Goal: Task Accomplishment & Management: Manage account settings

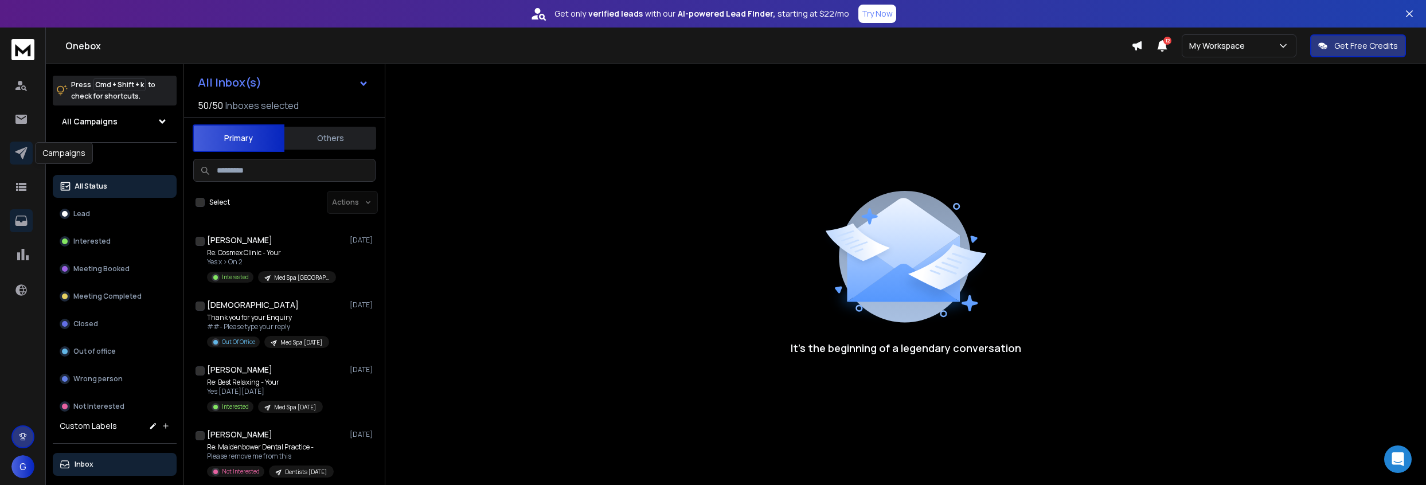
click at [19, 152] on icon at bounding box center [21, 153] width 12 height 12
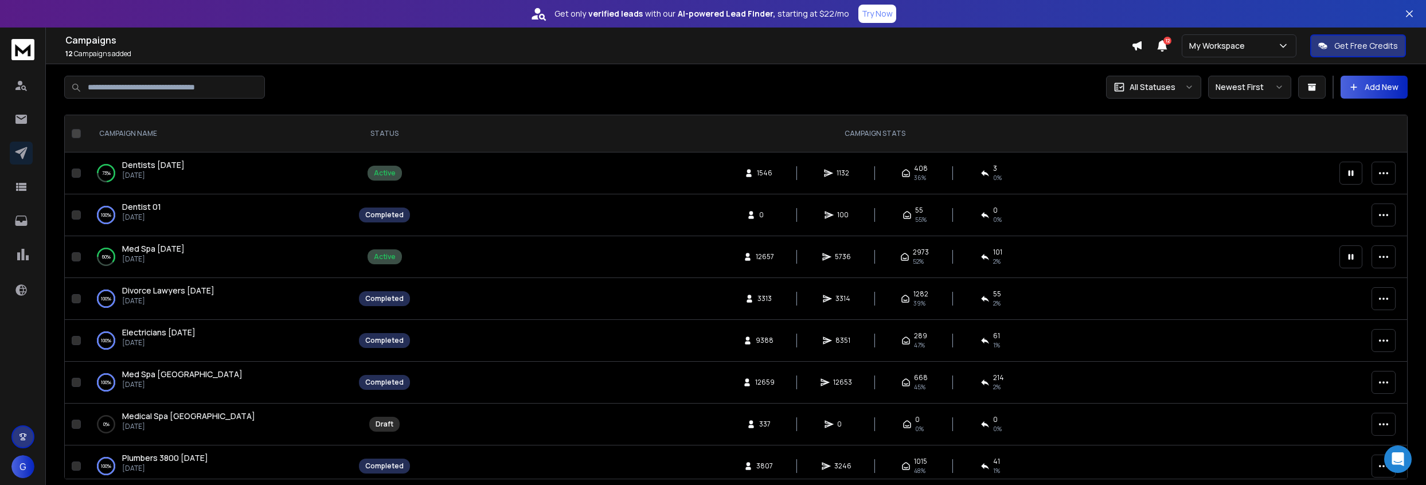
click at [154, 169] on span "Dentists [DATE]" at bounding box center [153, 164] width 62 height 11
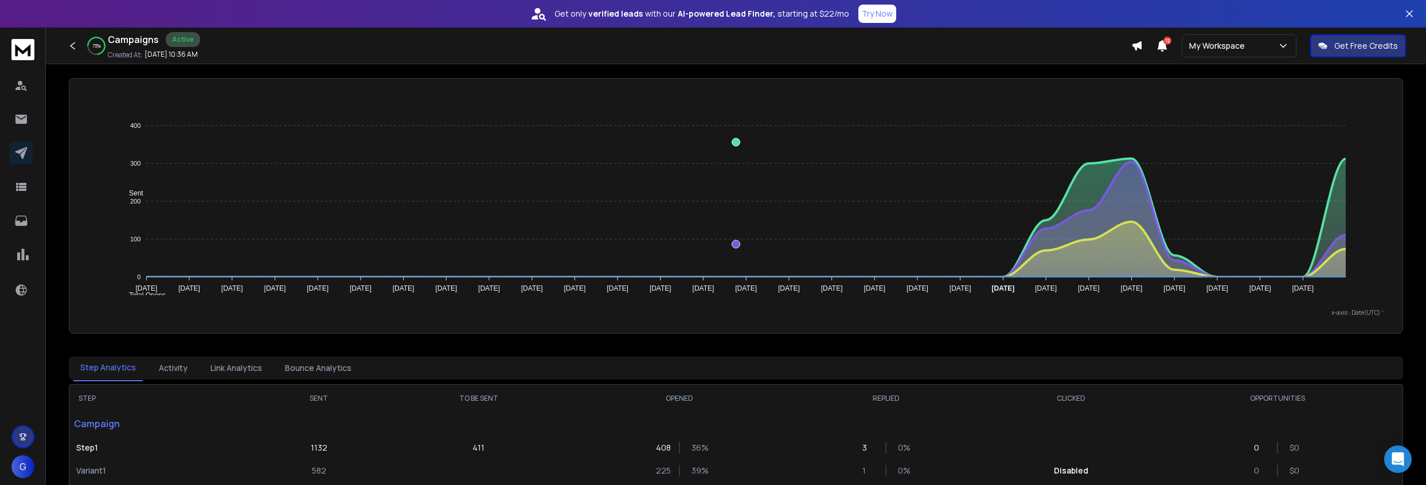
scroll to position [241, 0]
click at [26, 221] on icon at bounding box center [21, 221] width 12 height 10
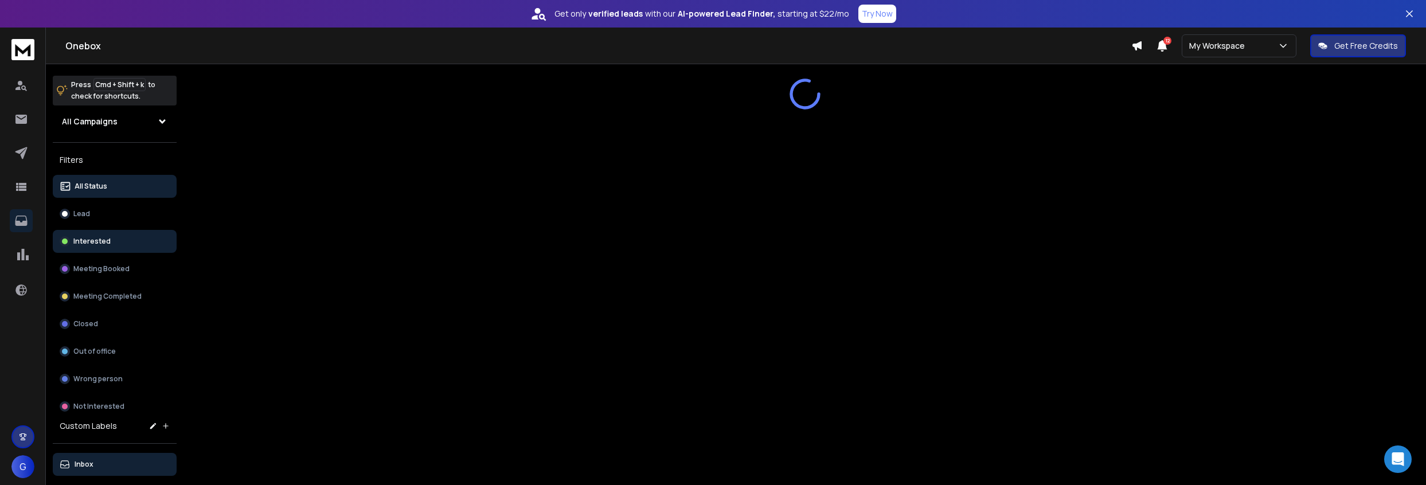
click at [75, 241] on p "Interested" at bounding box center [91, 241] width 37 height 9
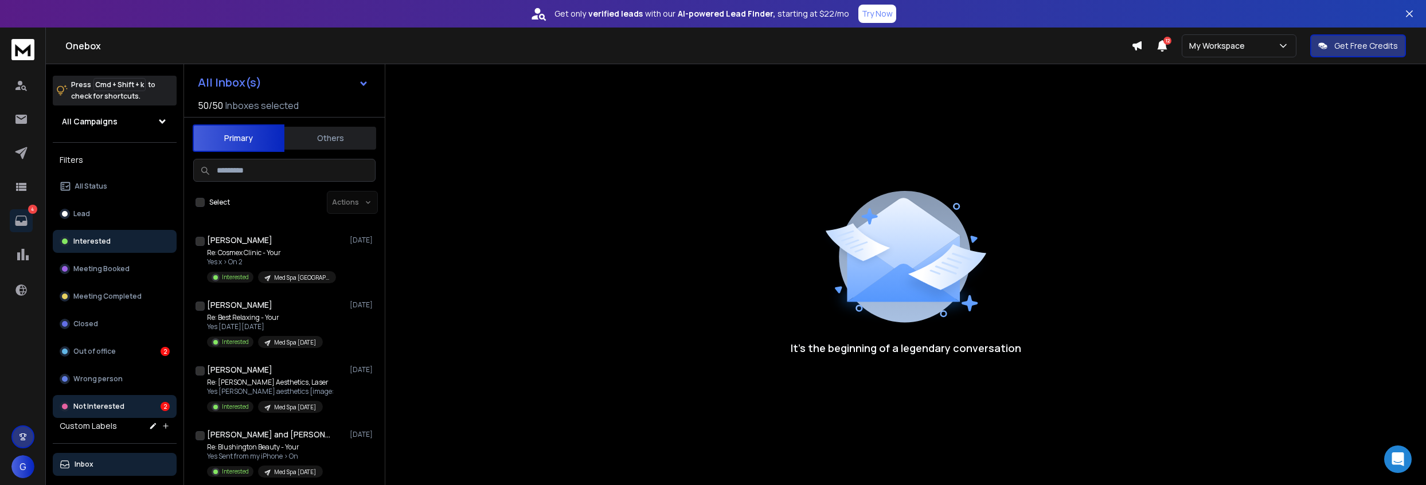
click at [116, 409] on p "Not Interested" at bounding box center [98, 406] width 51 height 9
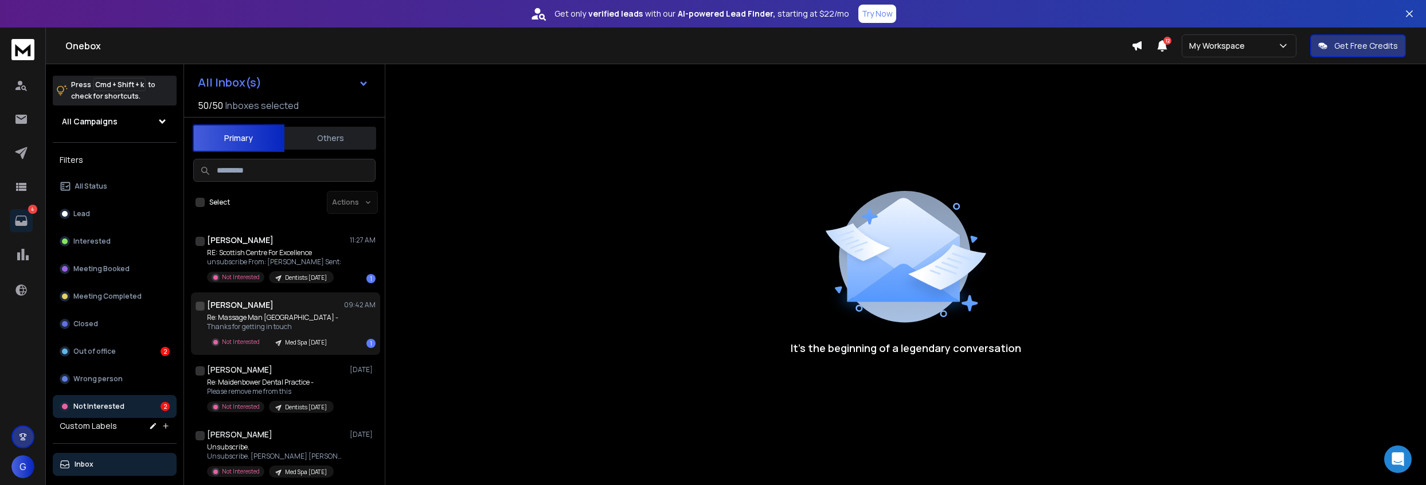
click at [311, 318] on p "Re: Massage Man [GEOGRAPHIC_DATA] -" at bounding box center [272, 317] width 131 height 9
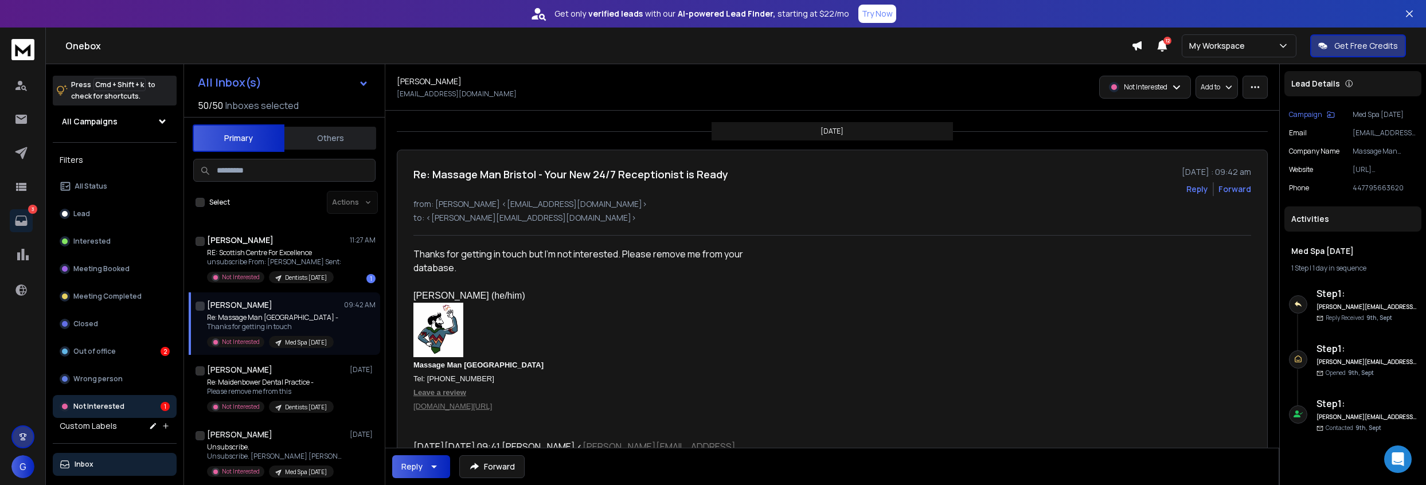
click at [1374, 134] on p "[EMAIL_ADDRESS][DOMAIN_NAME]" at bounding box center [1384, 132] width 64 height 9
click at [21, 151] on icon at bounding box center [21, 153] width 12 height 12
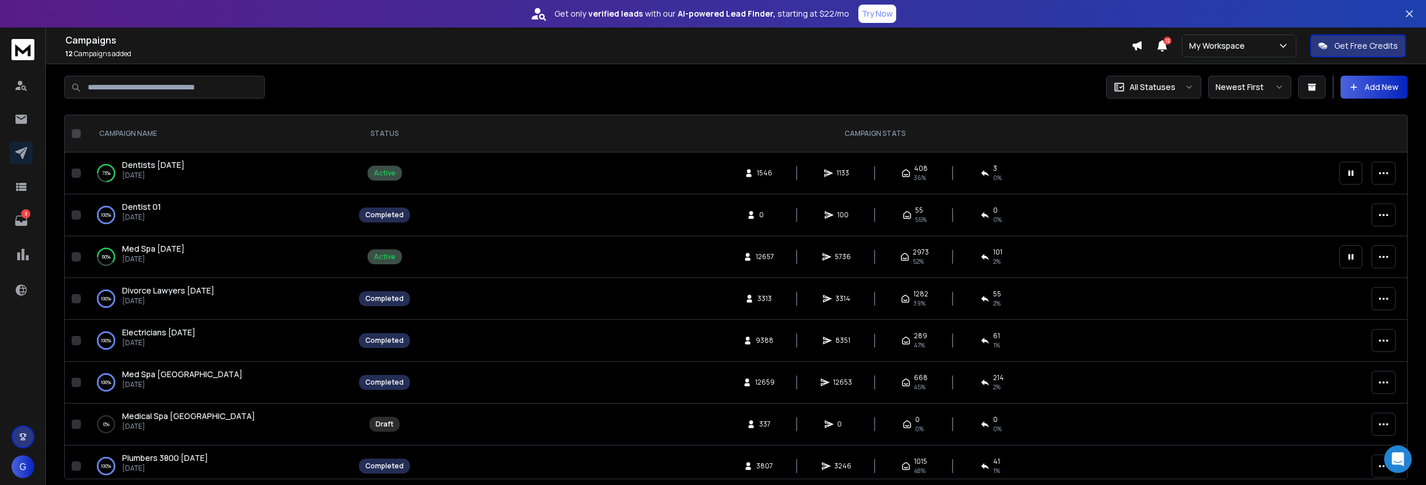
click at [155, 248] on span "Med Spa [DATE]" at bounding box center [153, 248] width 62 height 11
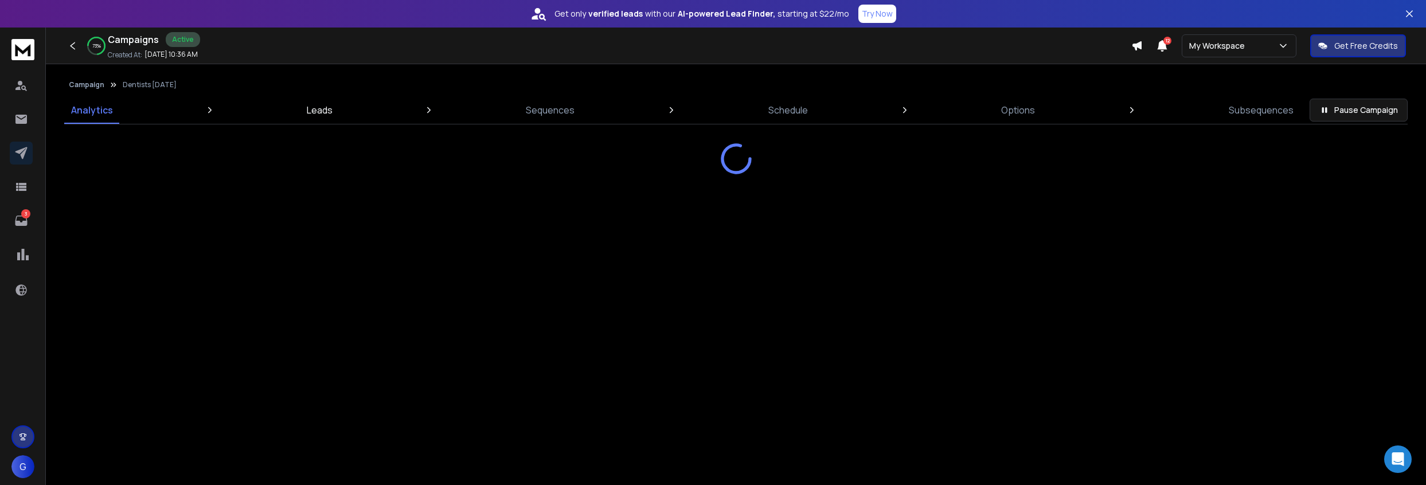
click at [318, 110] on p "Leads" at bounding box center [320, 110] width 26 height 14
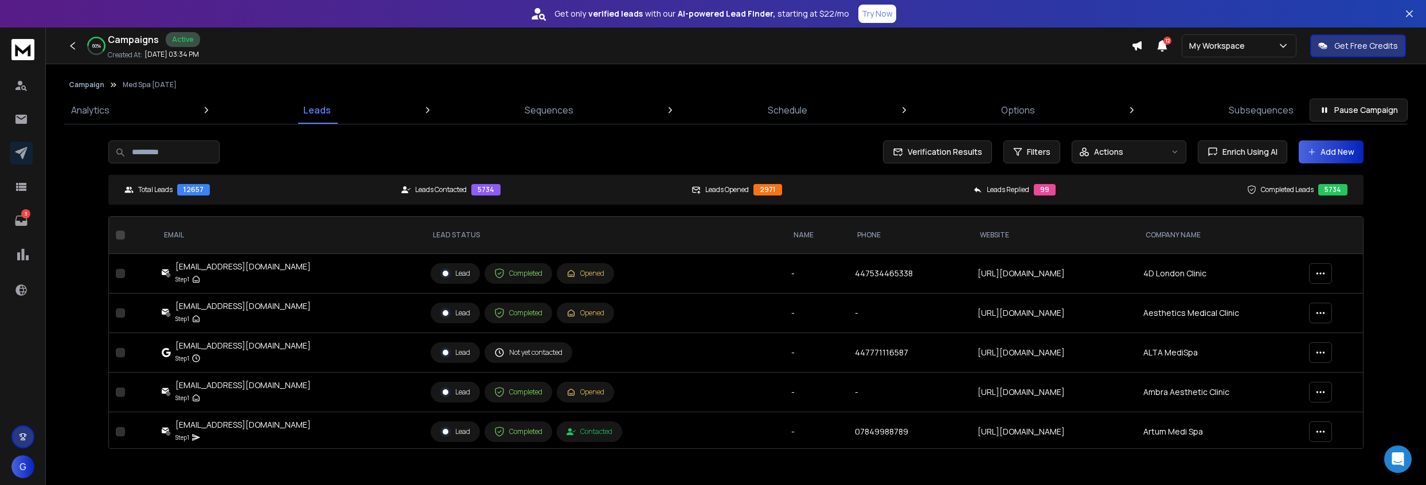
click at [175, 159] on input at bounding box center [163, 151] width 111 height 23
paste input "**********"
type input "**********"
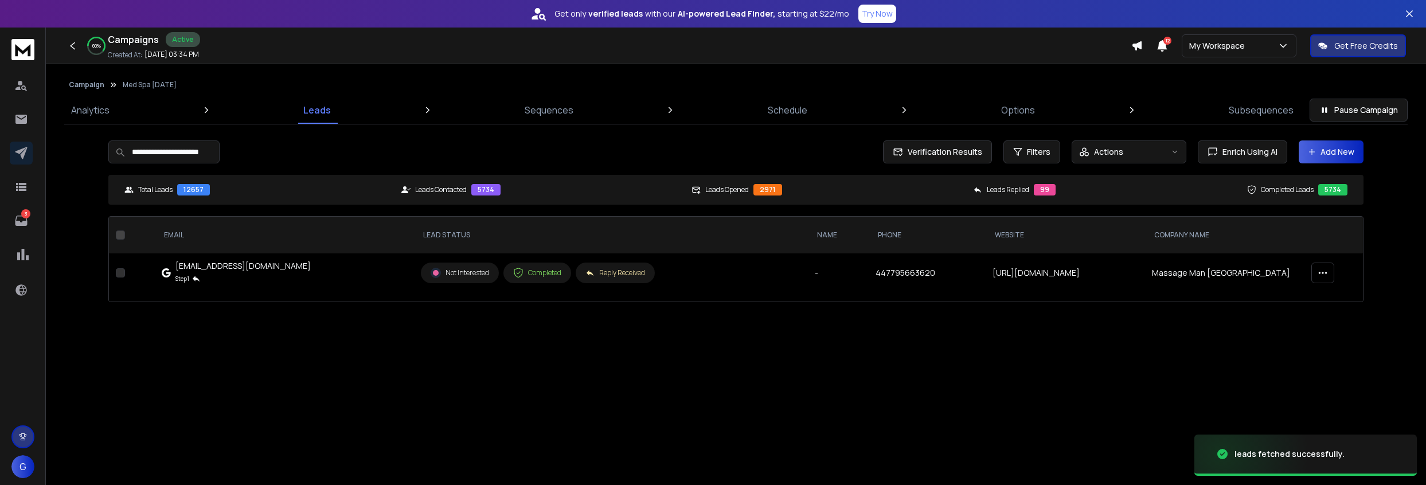
click at [122, 275] on button "button" at bounding box center [120, 272] width 9 height 9
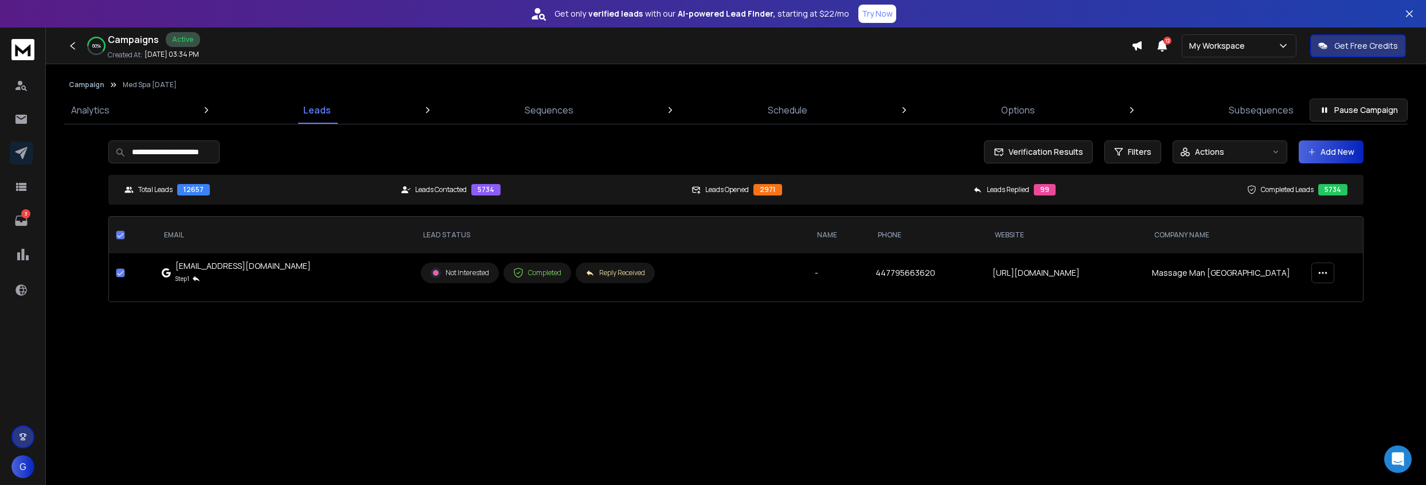
click at [1321, 277] on icon "button" at bounding box center [1322, 273] width 10 height 10
click at [1299, 295] on p "Delete Lead" at bounding box center [1303, 297] width 47 height 11
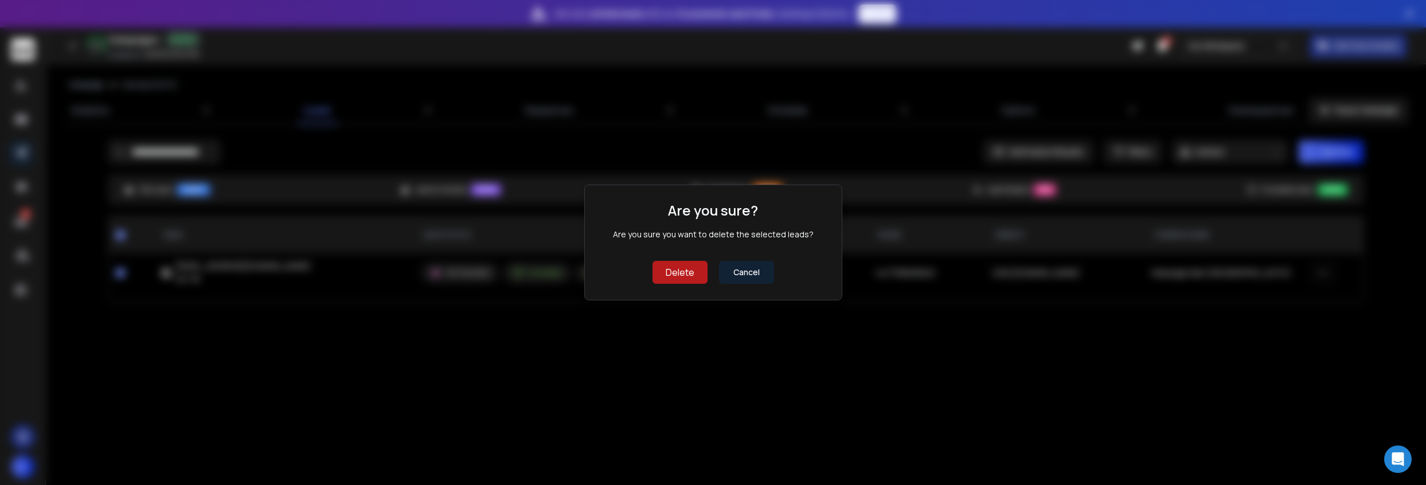
click at [697, 272] on button "Delete" at bounding box center [679, 272] width 55 height 23
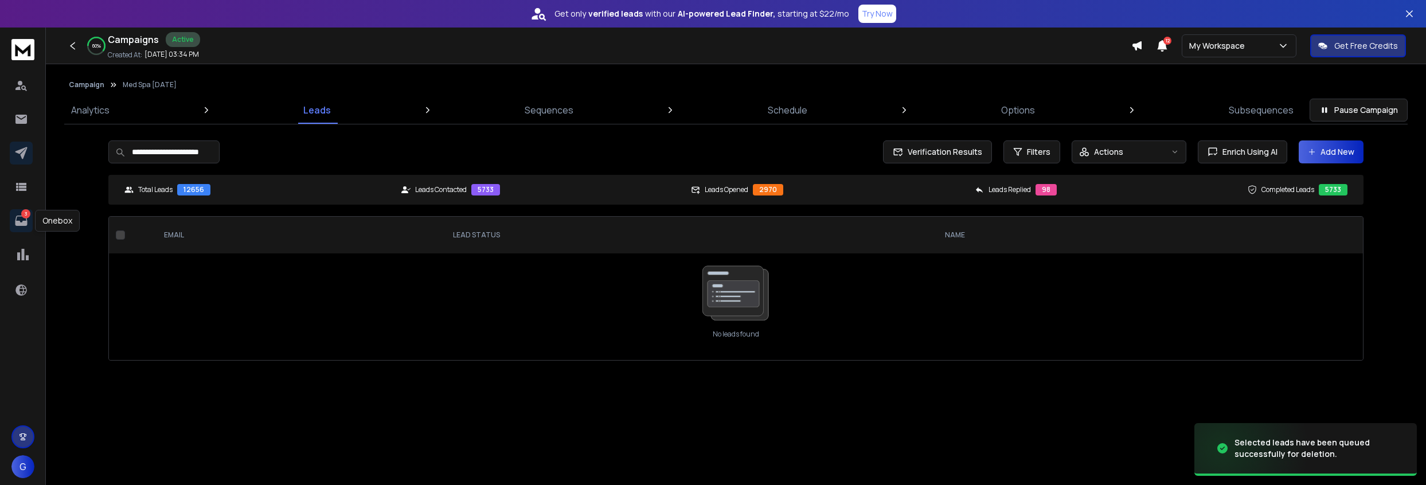
click at [22, 221] on icon at bounding box center [21, 221] width 12 height 10
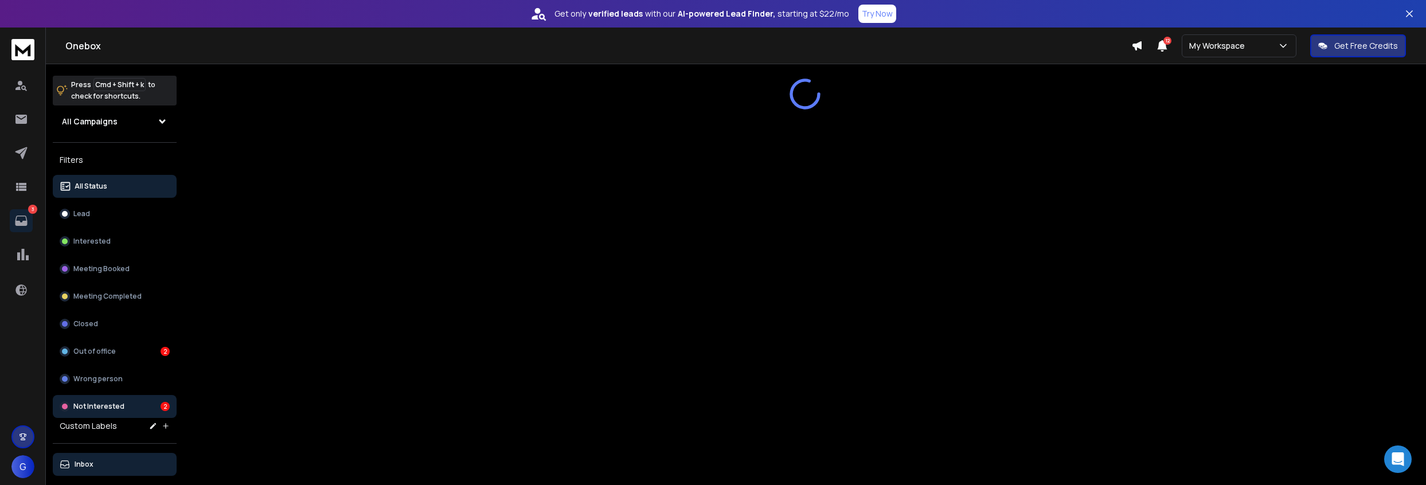
click at [132, 409] on button "Not Interested 2" at bounding box center [115, 406] width 124 height 23
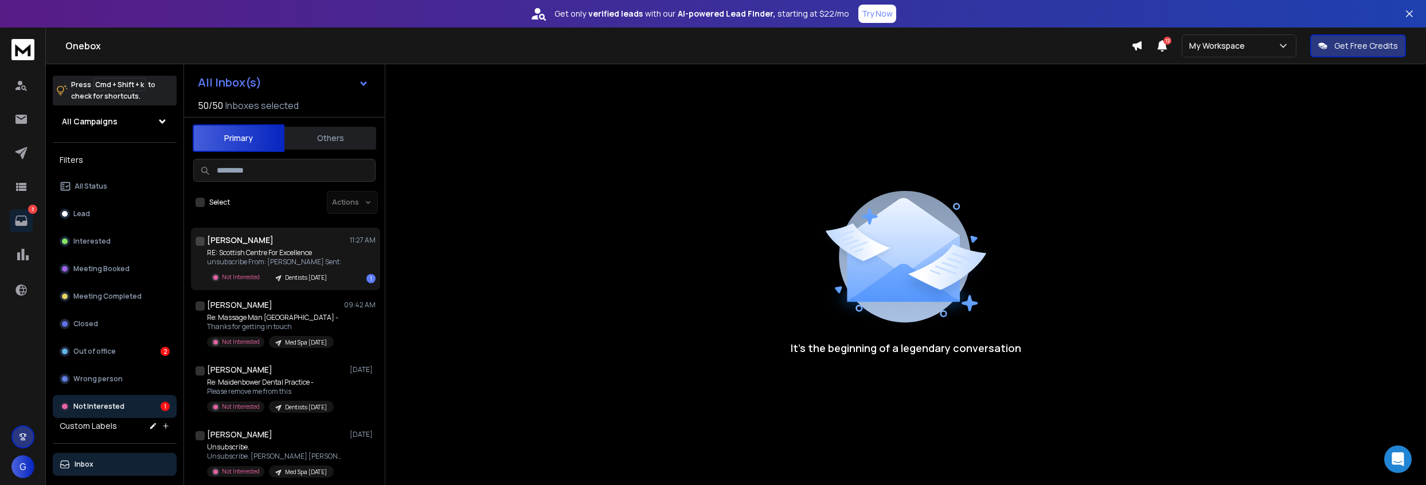
click at [276, 255] on p "RE: Scottish Centre For Excellence" at bounding box center [274, 252] width 134 height 9
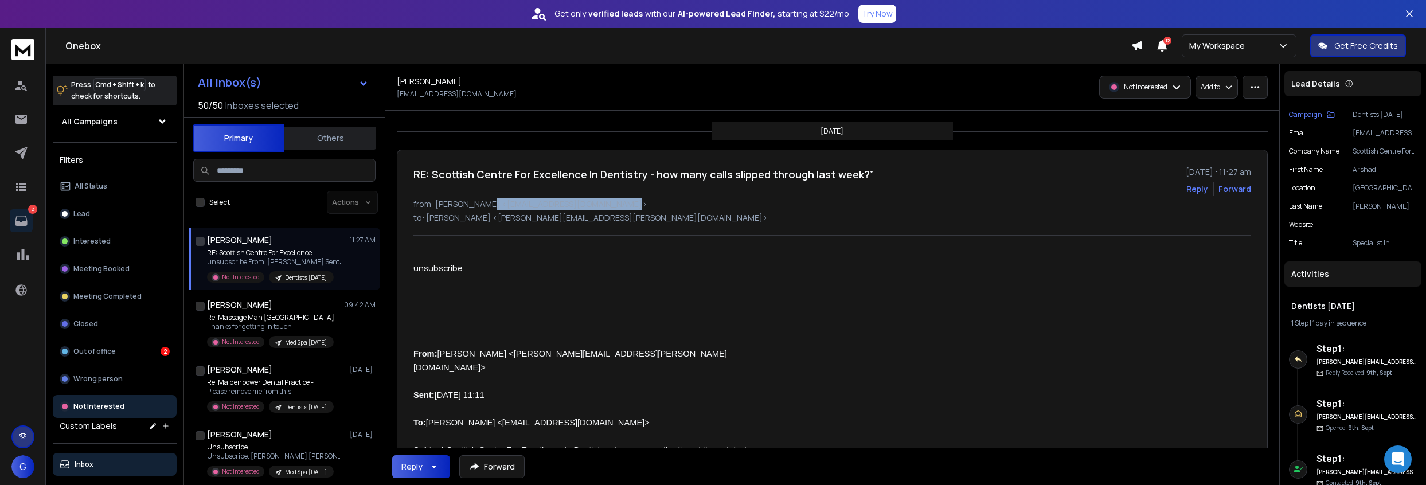
drag, startPoint x: 478, startPoint y: 204, endPoint x: 578, endPoint y: 206, distance: 99.8
click at [599, 205] on p "from: [PERSON_NAME] <[EMAIL_ADDRESS][DOMAIN_NAME]>" at bounding box center [832, 203] width 838 height 11
copy p "[EMAIL_ADDRESS][DOMAIN_NAME]"
click at [28, 163] on link at bounding box center [21, 153] width 23 height 23
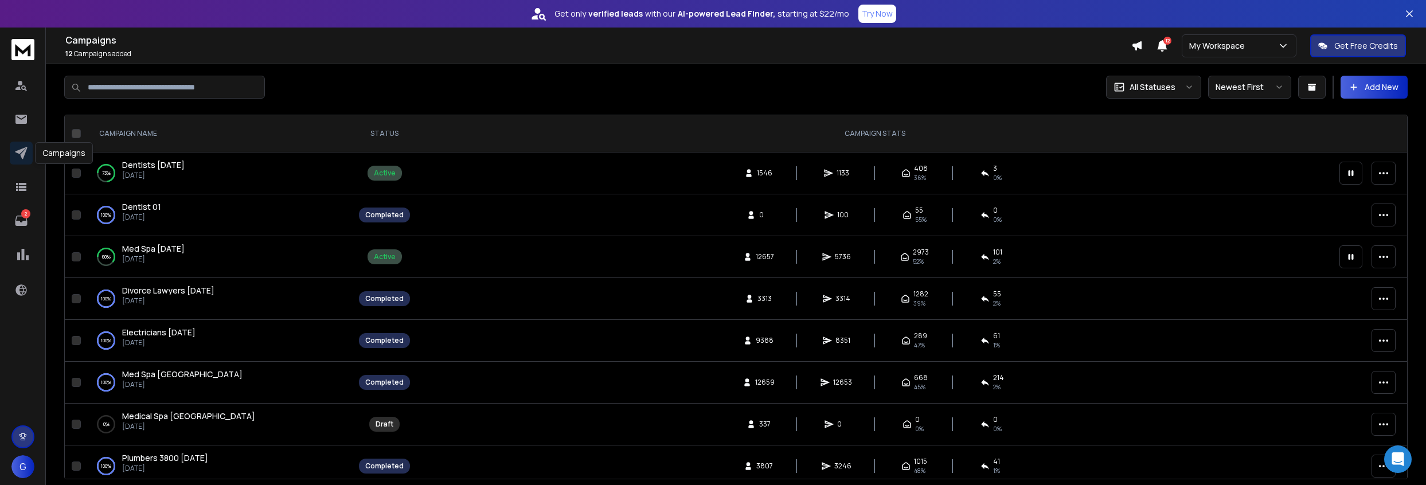
click at [167, 170] on link "Dentists [DATE]" at bounding box center [153, 164] width 62 height 11
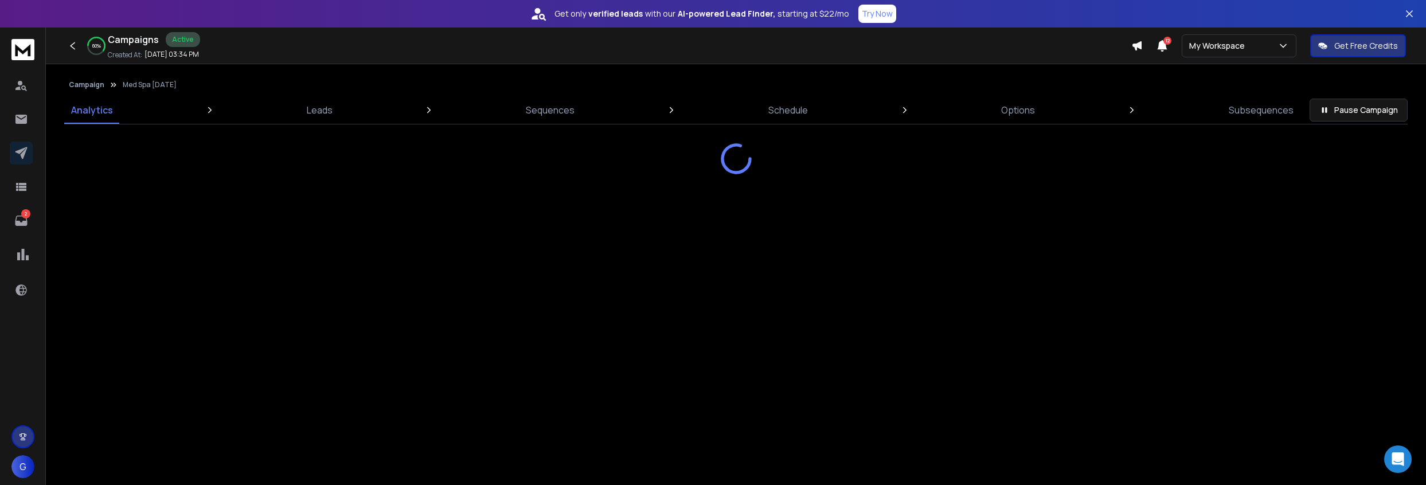
click at [167, 170] on div at bounding box center [736, 158] width 1334 height 37
click at [329, 111] on p "Leads" at bounding box center [320, 110] width 26 height 14
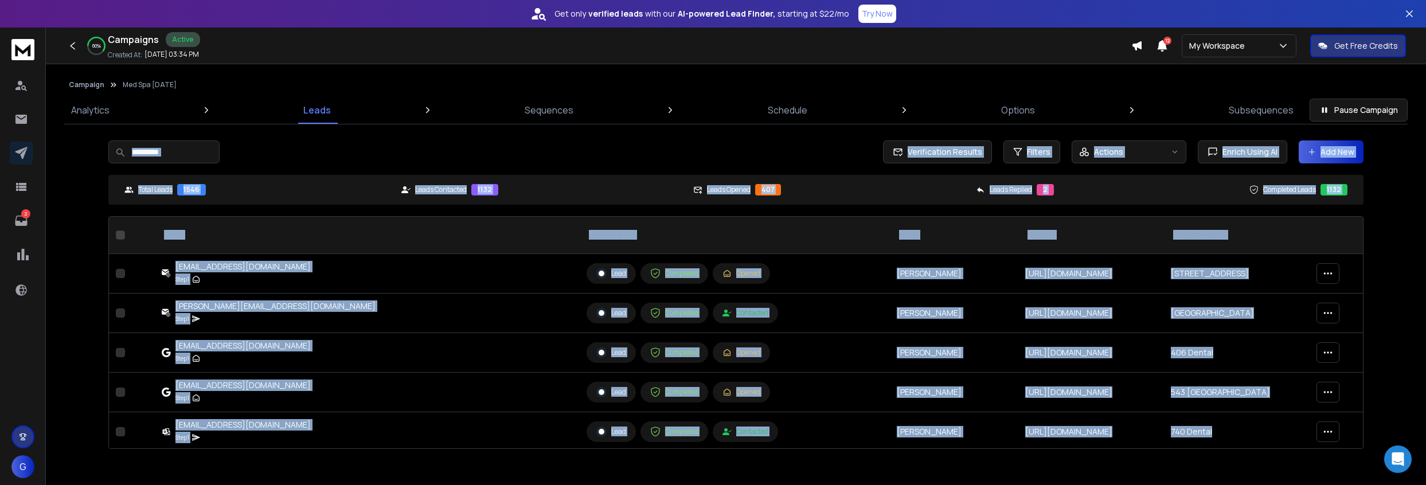
click at [146, 151] on input at bounding box center [163, 151] width 111 height 23
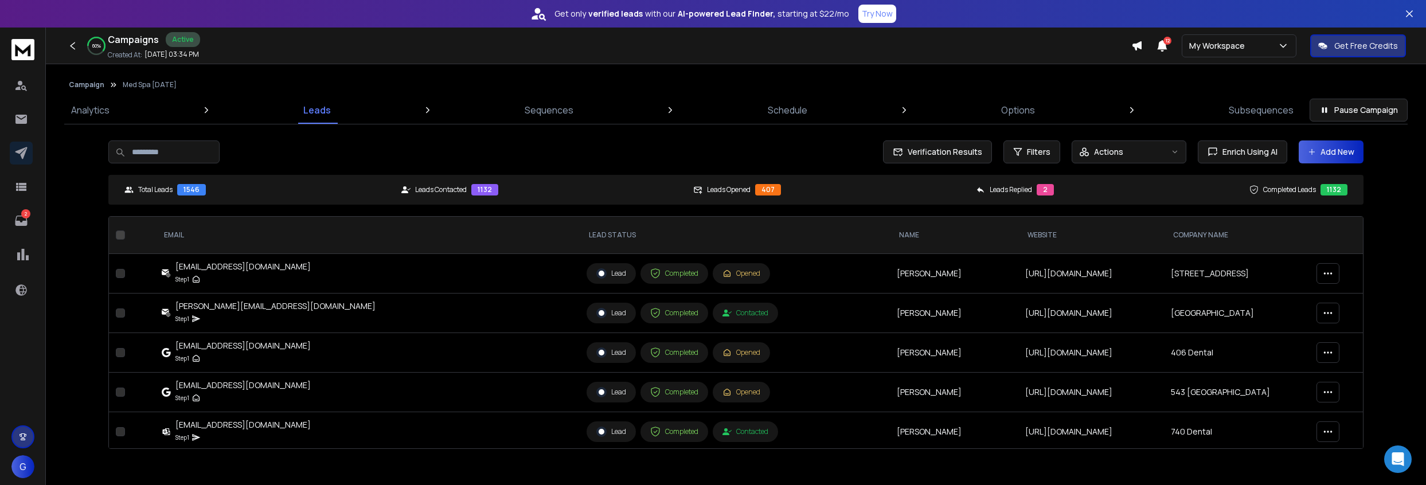
paste input "**********"
type input "**********"
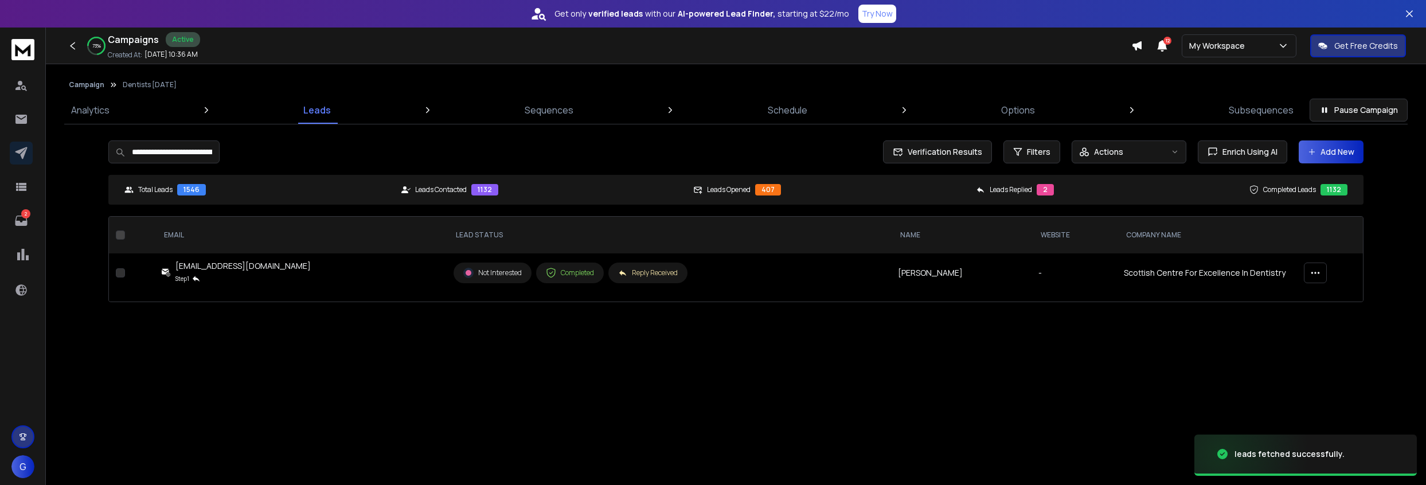
drag, startPoint x: 118, startPoint y: 272, endPoint x: 127, endPoint y: 274, distance: 9.3
click at [119, 272] on button "button" at bounding box center [120, 272] width 9 height 9
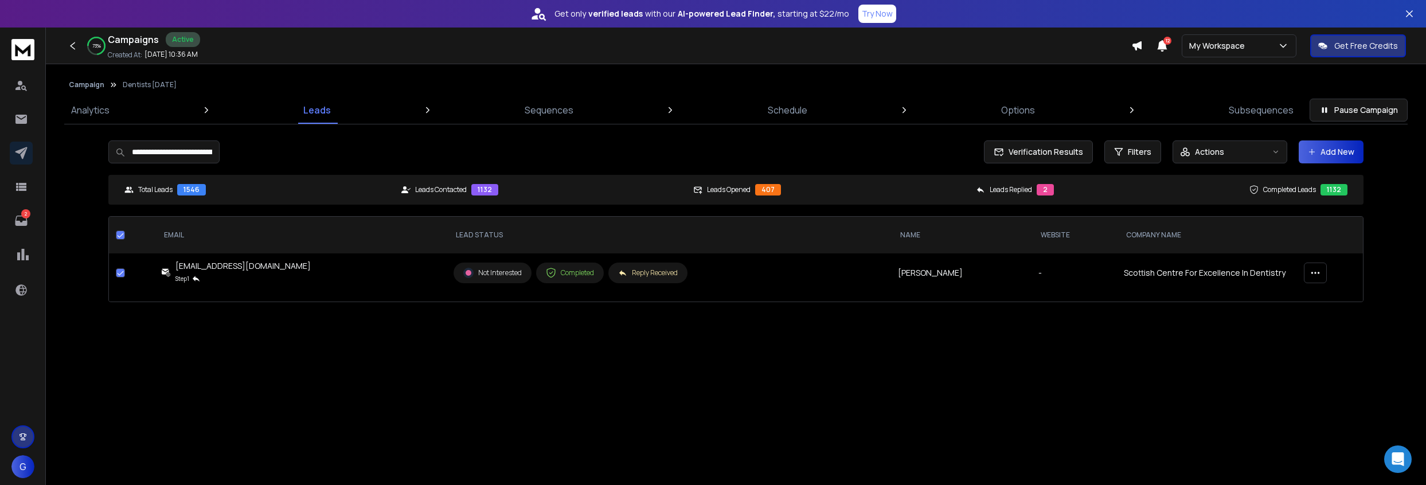
click at [1315, 273] on icon "button" at bounding box center [1315, 273] width 10 height 10
click at [1291, 295] on p "Delete Lead" at bounding box center [1295, 297] width 47 height 11
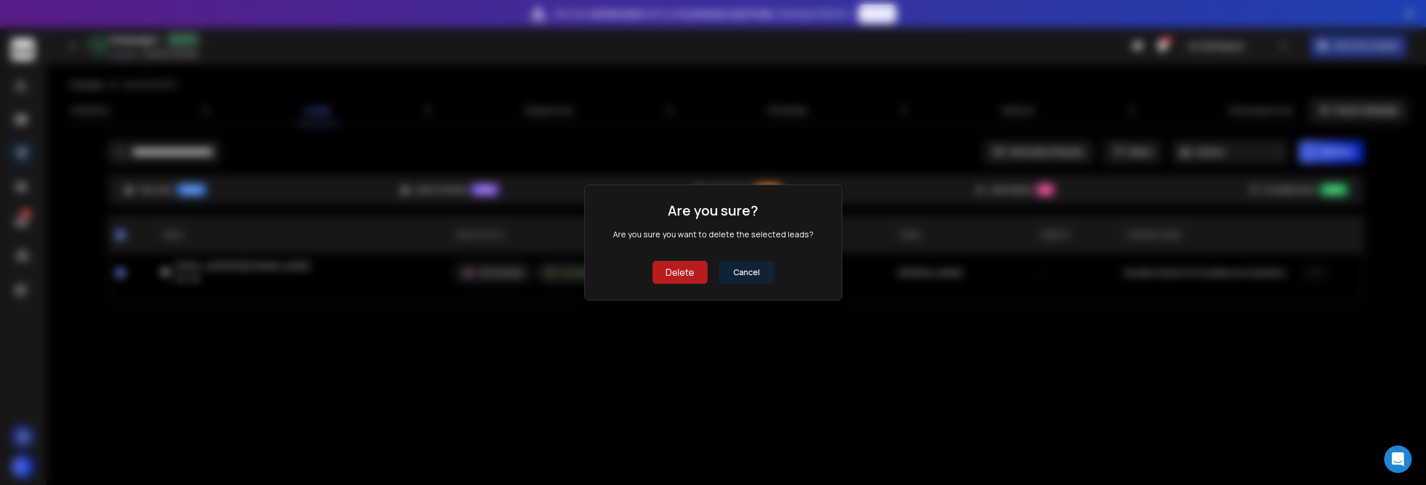
click at [674, 277] on button "Delete" at bounding box center [679, 272] width 55 height 23
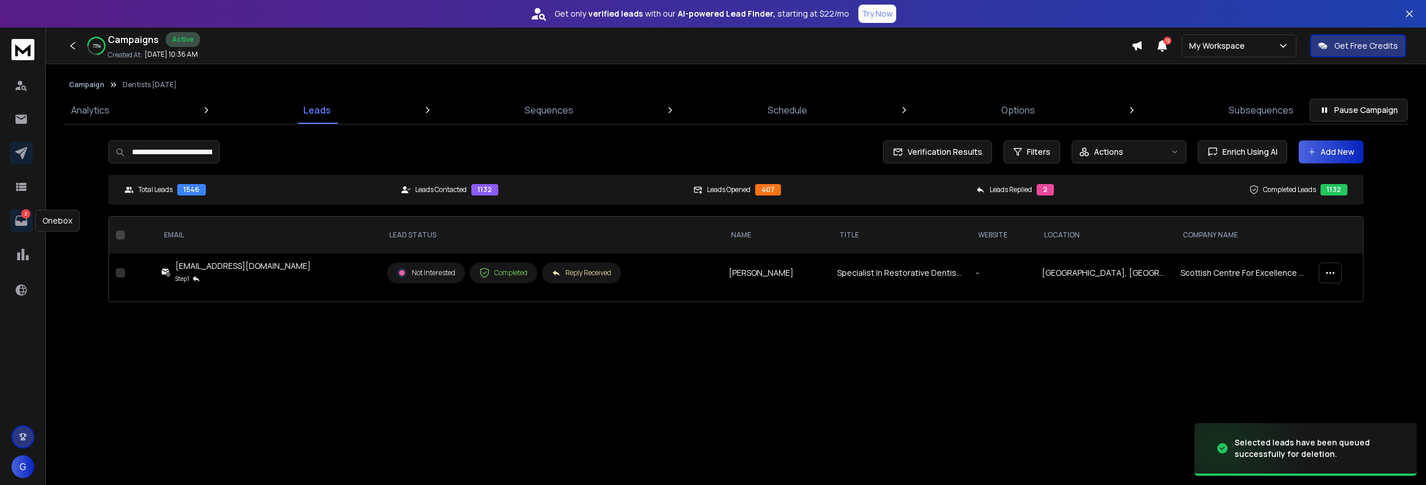
click at [17, 219] on icon at bounding box center [21, 221] width 14 height 14
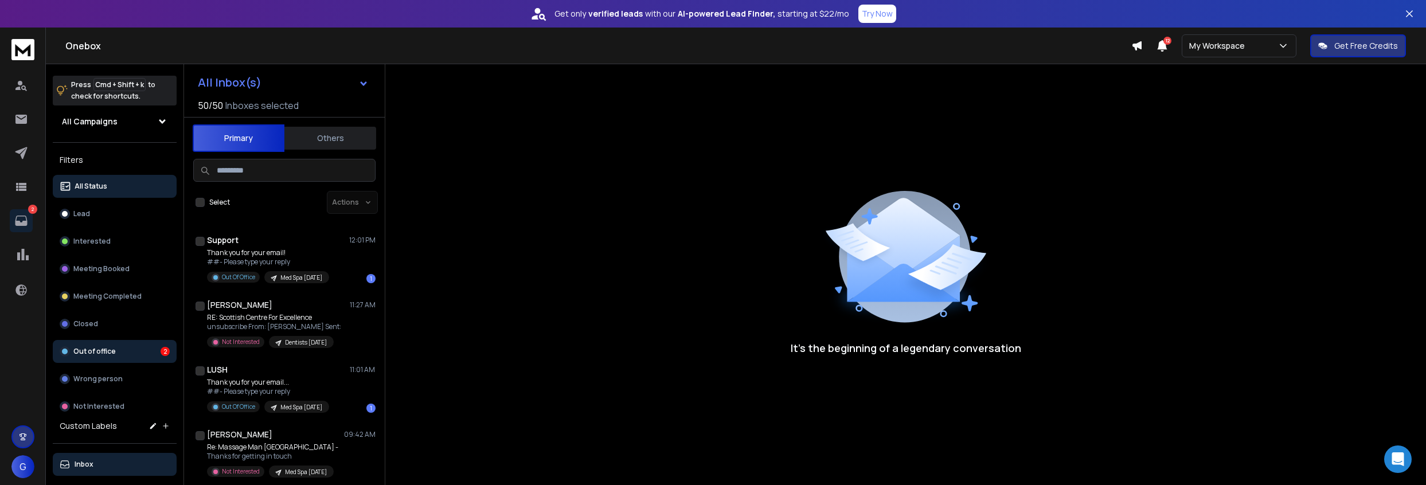
click at [92, 354] on p "Out of office" at bounding box center [94, 351] width 42 height 9
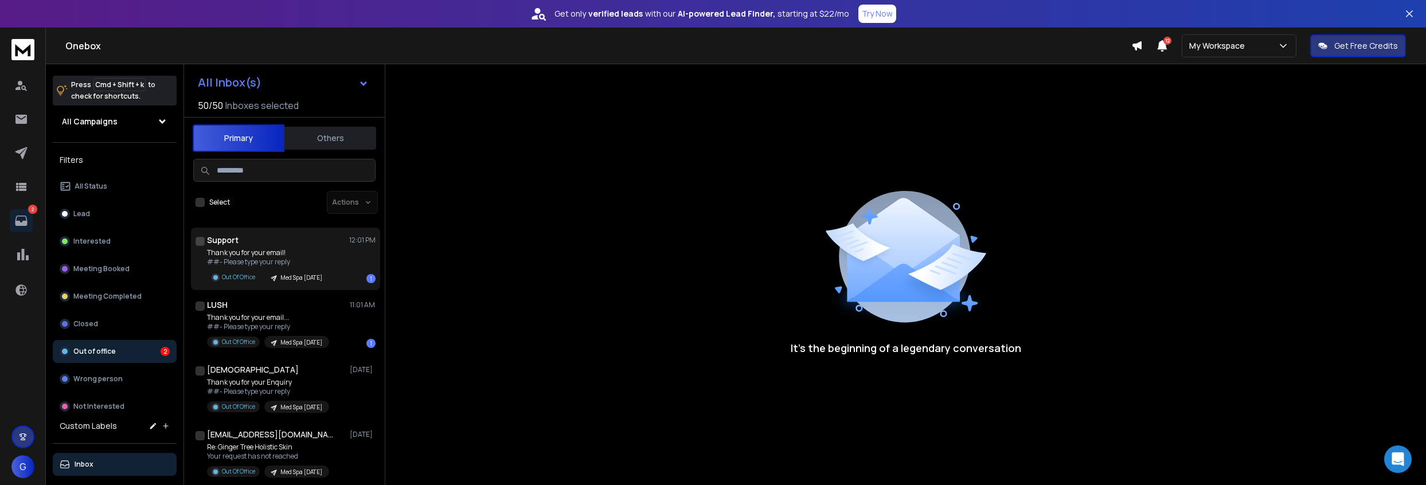
click at [291, 257] on p "##- Please type your reply" at bounding box center [268, 261] width 122 height 9
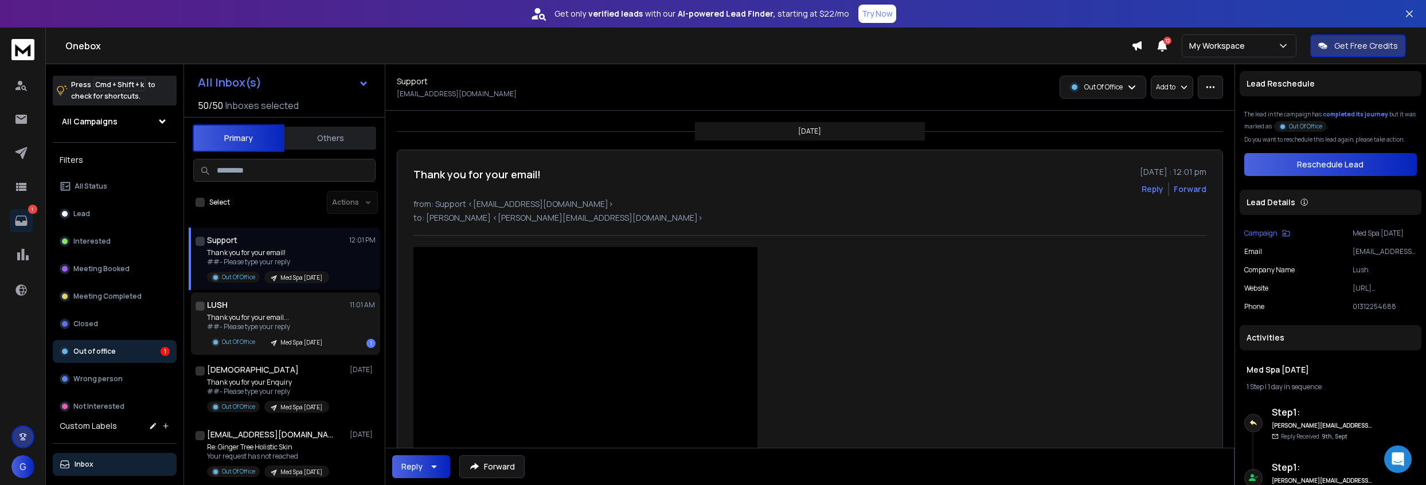
click at [298, 318] on p "Thank you for your email..." at bounding box center [268, 317] width 122 height 9
